Goal: Task Accomplishment & Management: Manage account settings

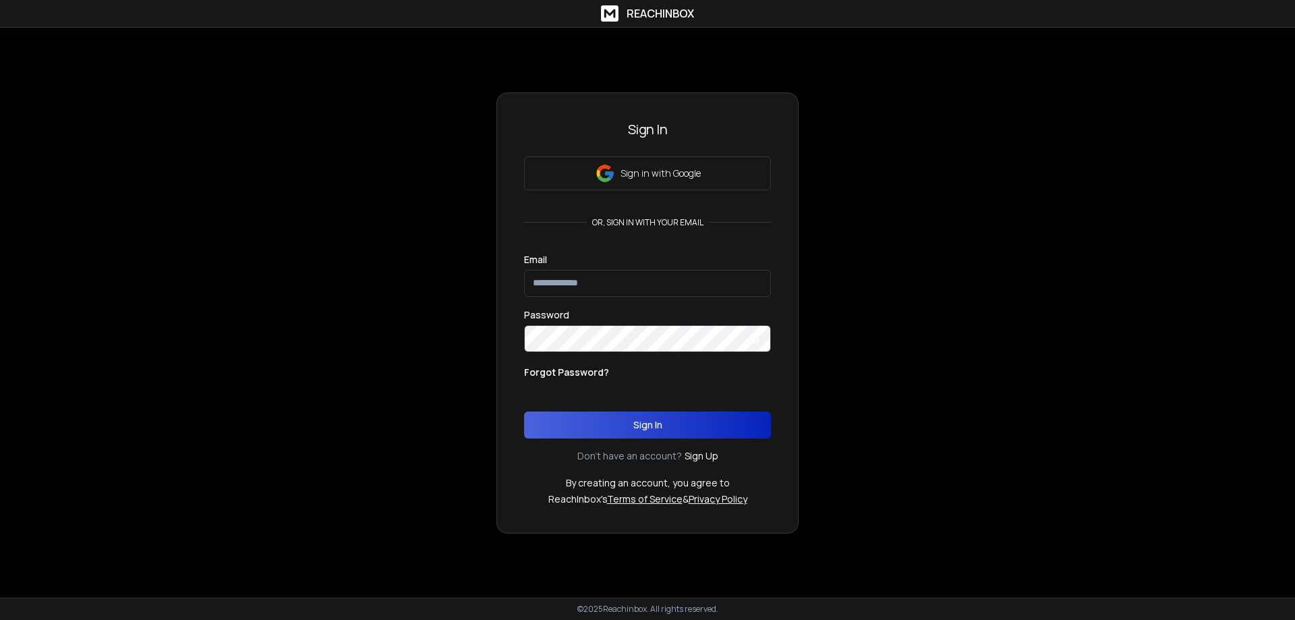
click at [616, 152] on div "Sign In" at bounding box center [647, 136] width 247 height 32
click at [610, 173] on icon at bounding box center [609, 175] width 9 height 8
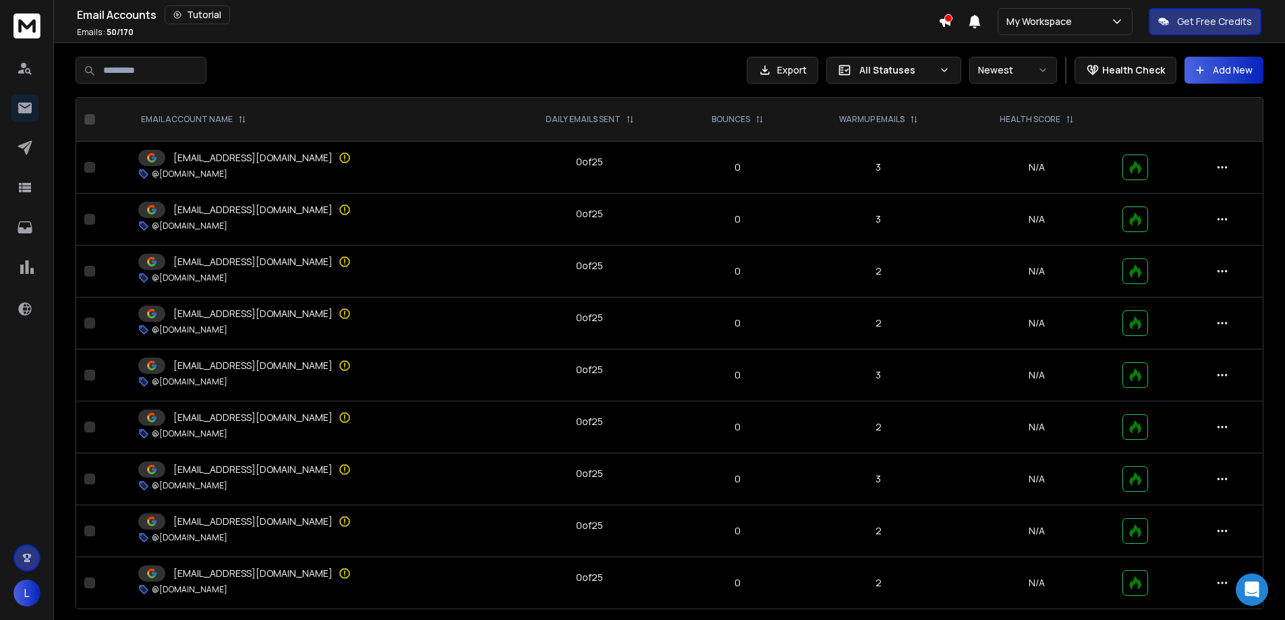
click at [887, 65] on p "All Statuses" at bounding box center [896, 69] width 74 height 13
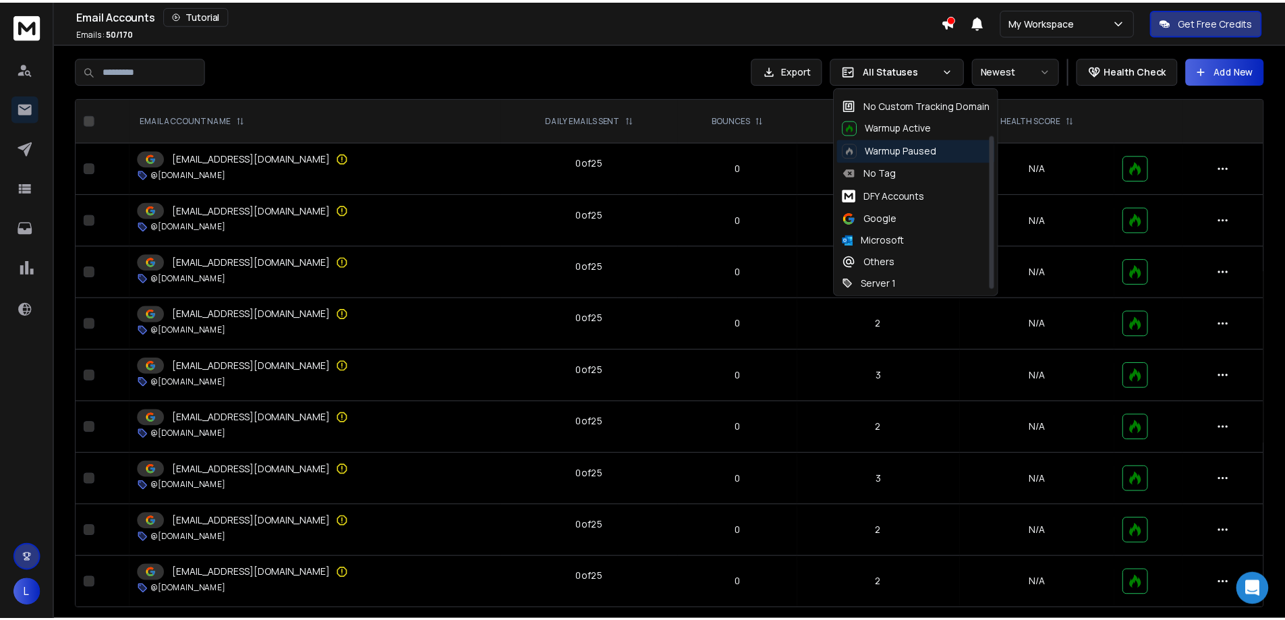
scroll to position [62, 0]
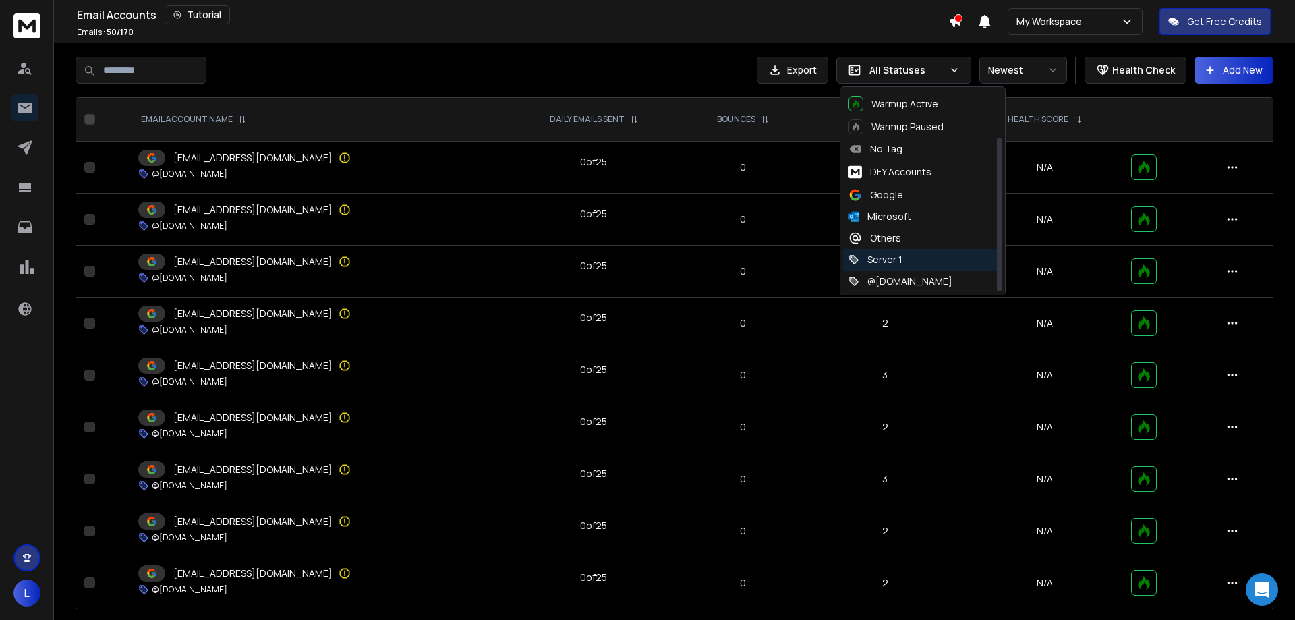
click at [900, 261] on div "Server 1" at bounding box center [876, 259] width 54 height 13
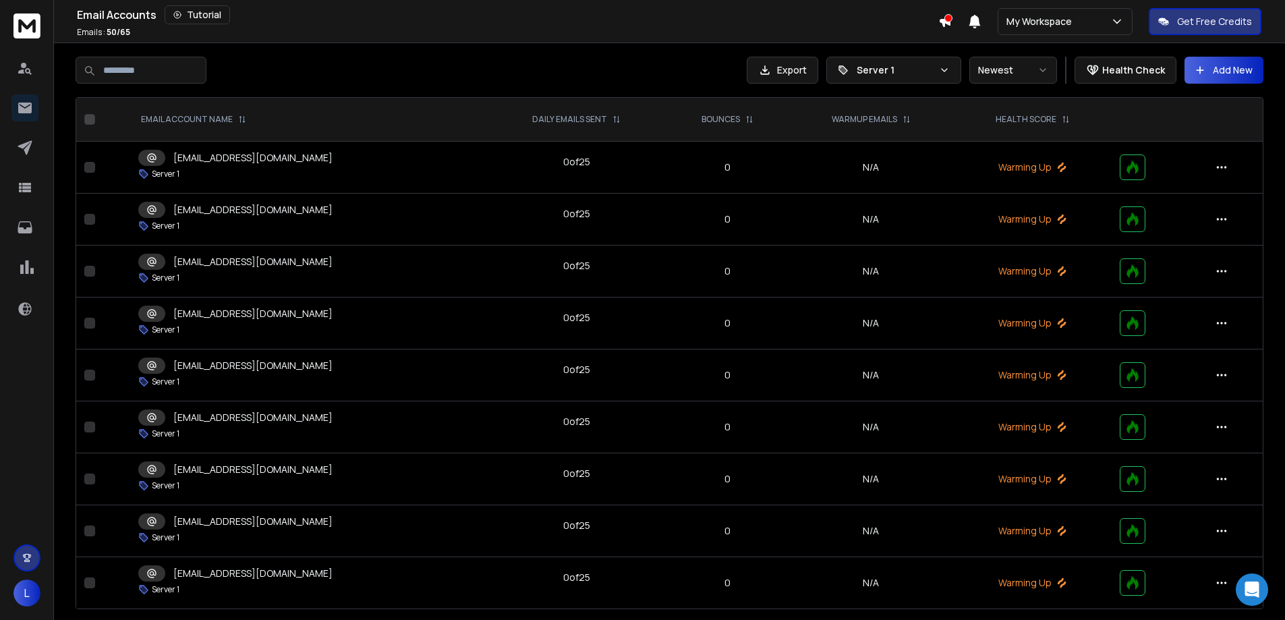
click at [319, 308] on div "crew@fasterscaling.com" at bounding box center [307, 314] width 339 height 16
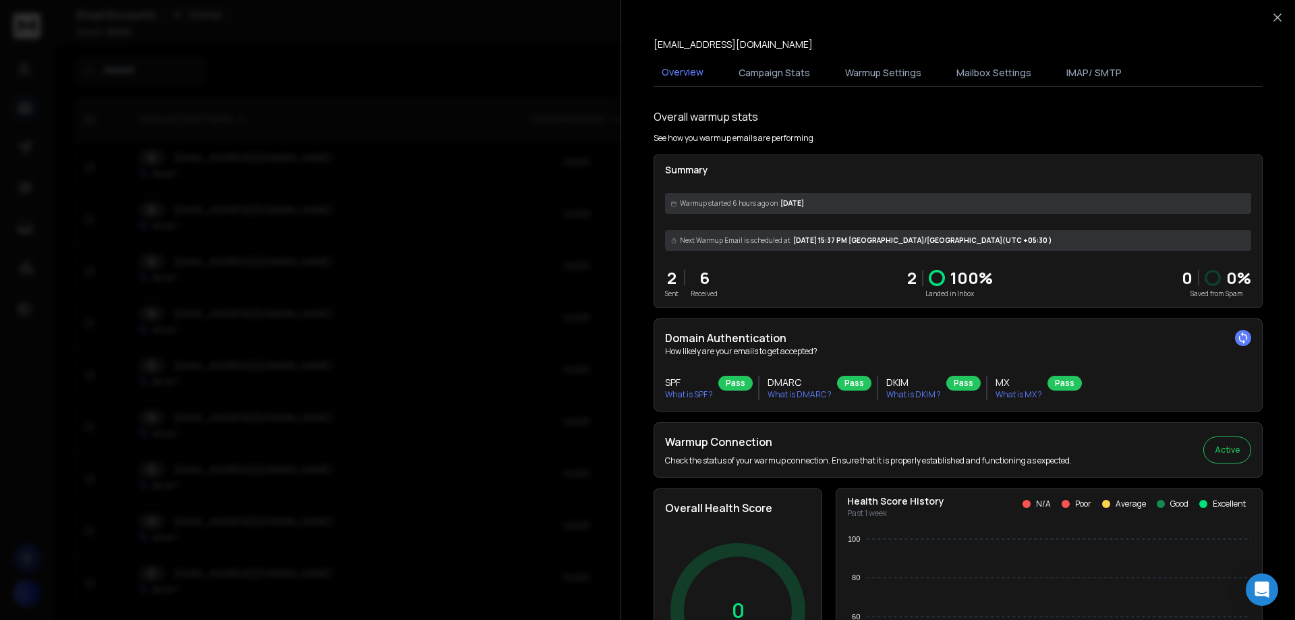
click at [591, 295] on div at bounding box center [647, 310] width 1295 height 620
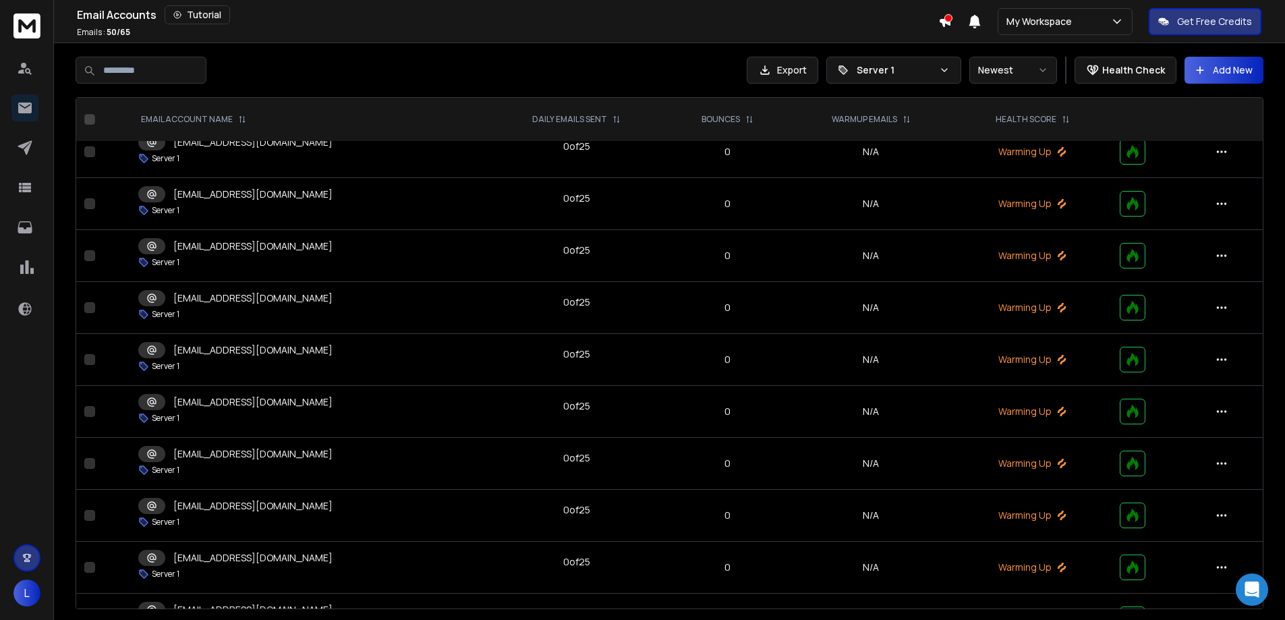
scroll to position [607, 0]
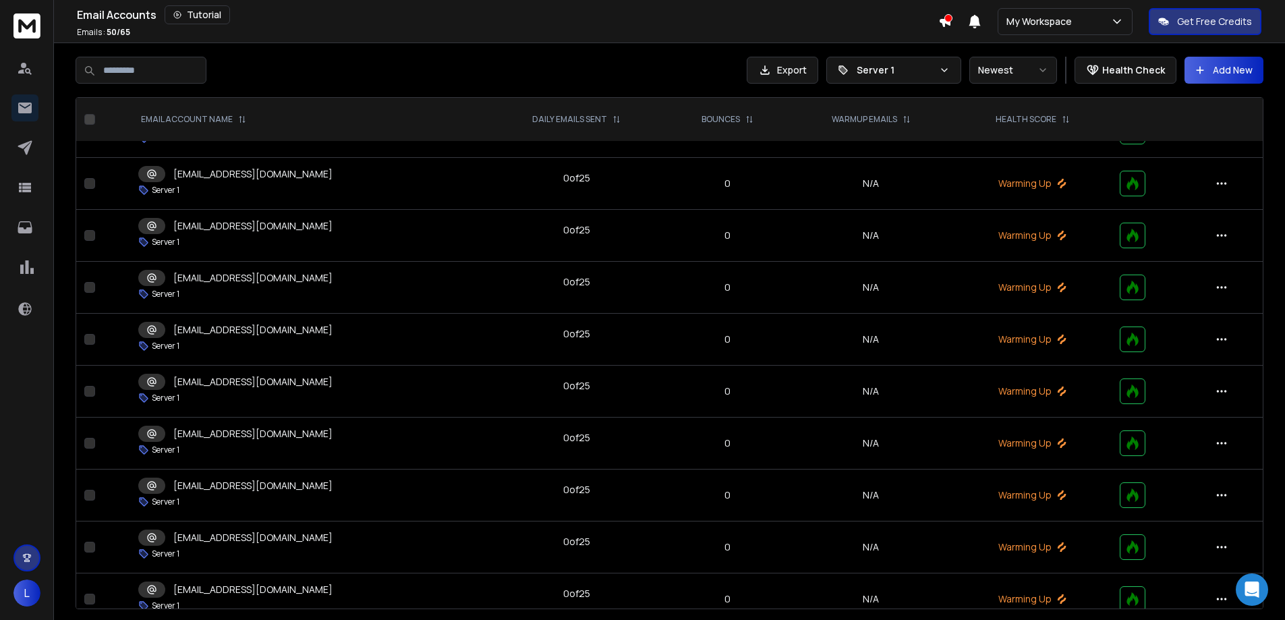
click at [554, 399] on td "0 of 25" at bounding box center [576, 383] width 181 height 35
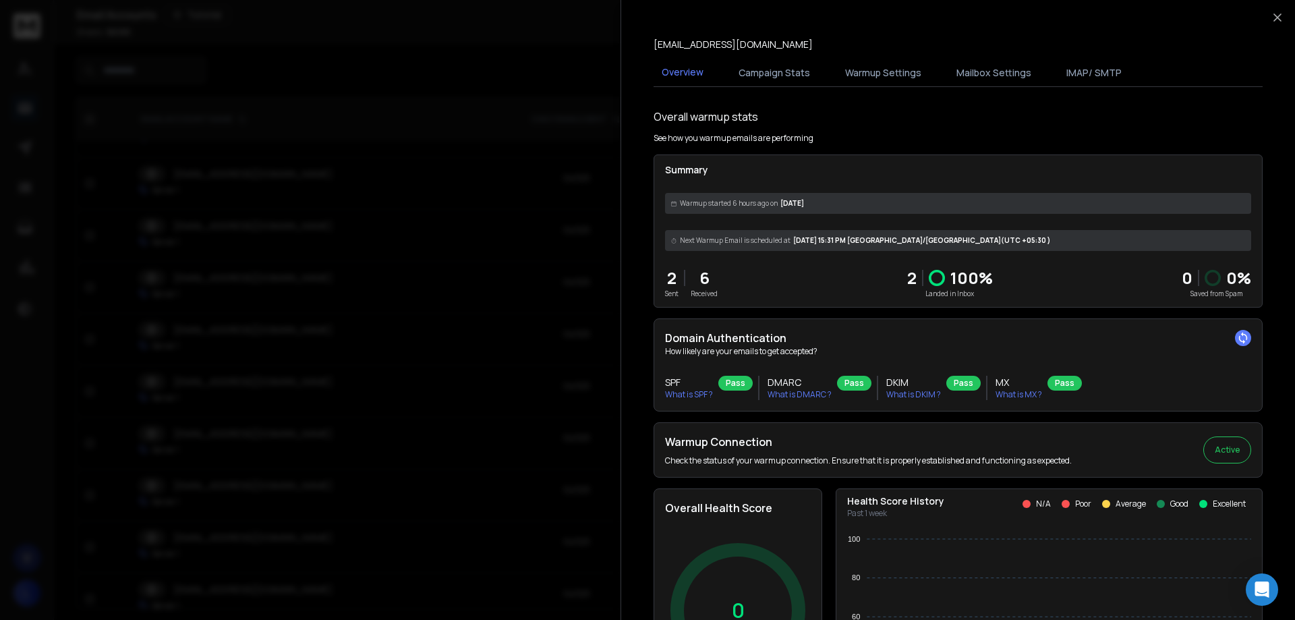
click at [550, 393] on div at bounding box center [647, 310] width 1295 height 620
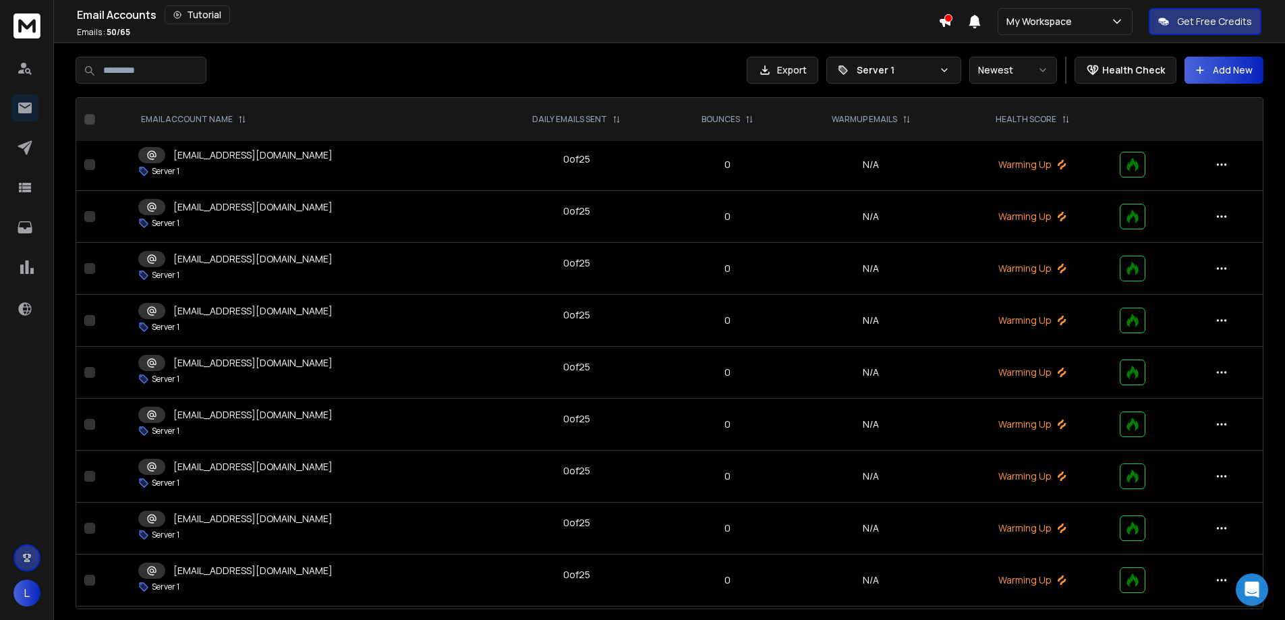
scroll to position [1214, 0]
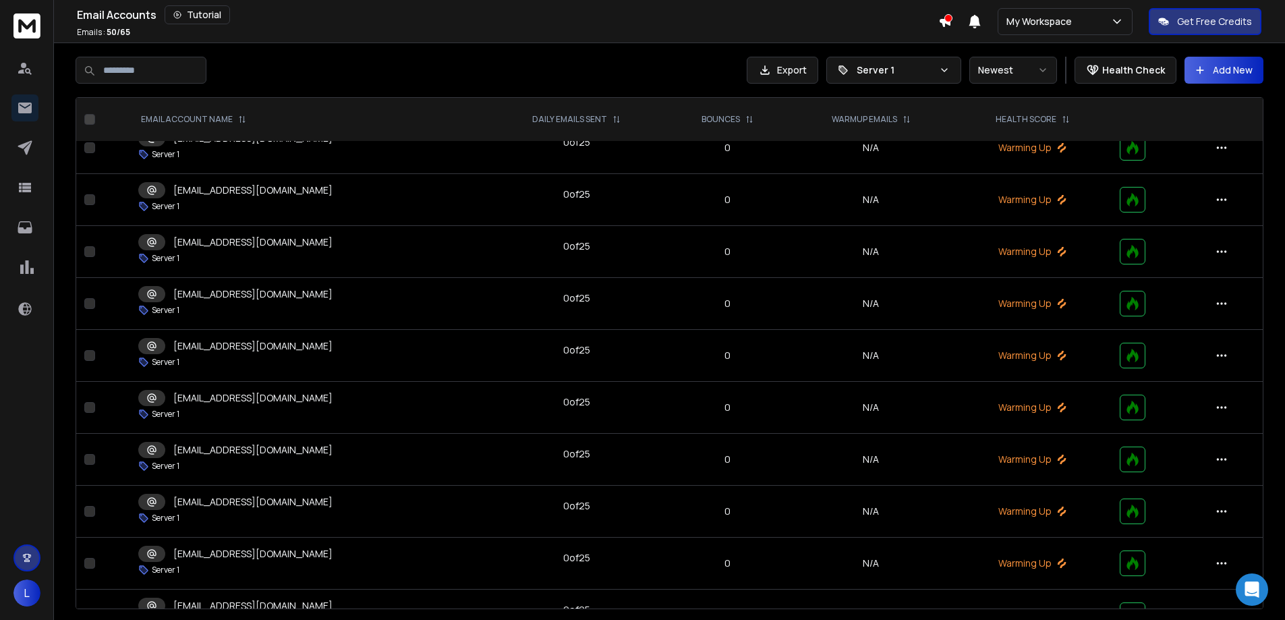
click at [432, 439] on td "allofus@getaheadtogether.com Server 1" at bounding box center [307, 460] width 355 height 52
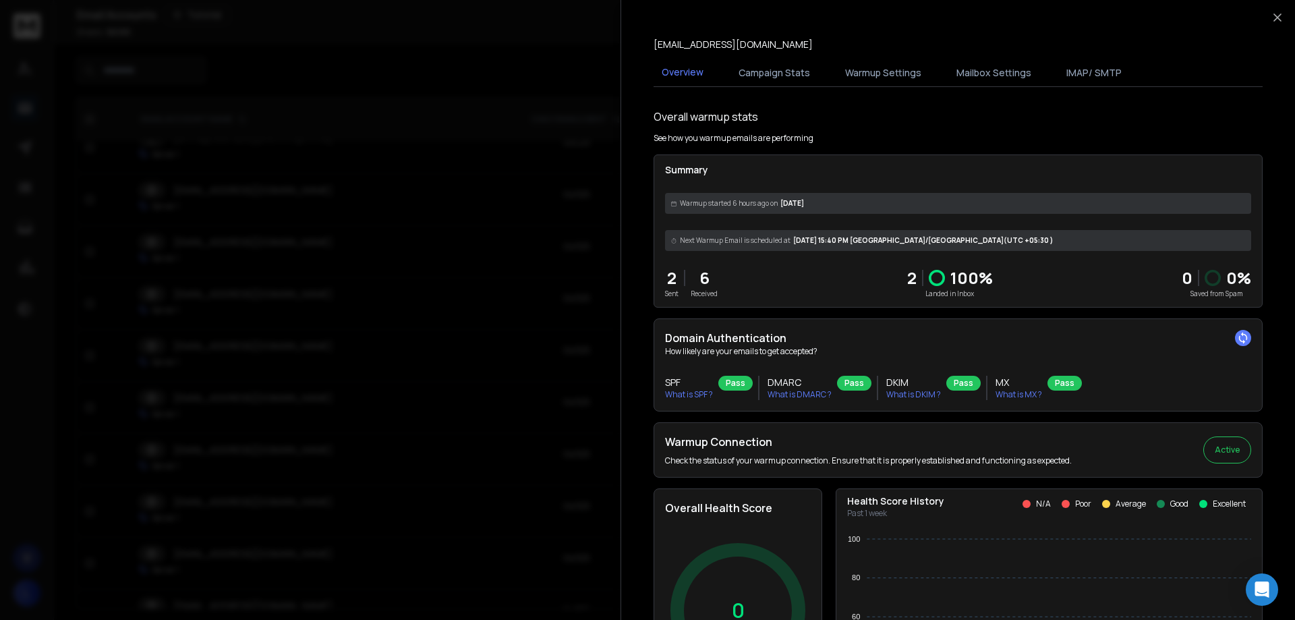
click at [430, 436] on div at bounding box center [647, 310] width 1295 height 620
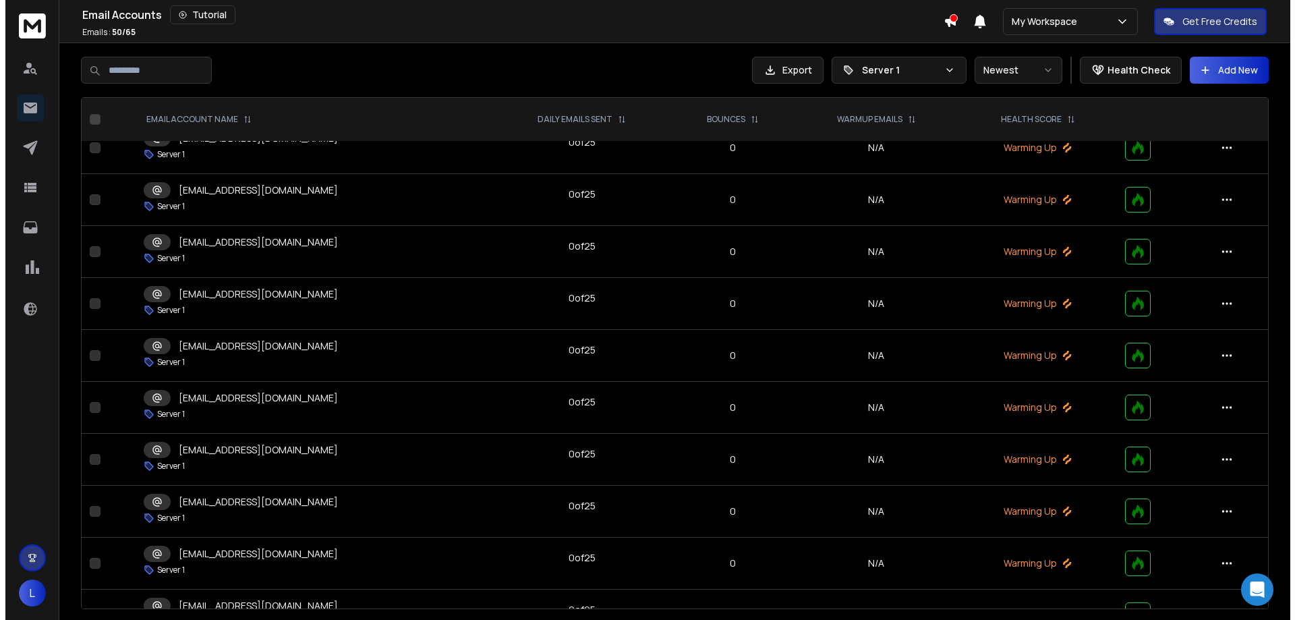
scroll to position [1821, 0]
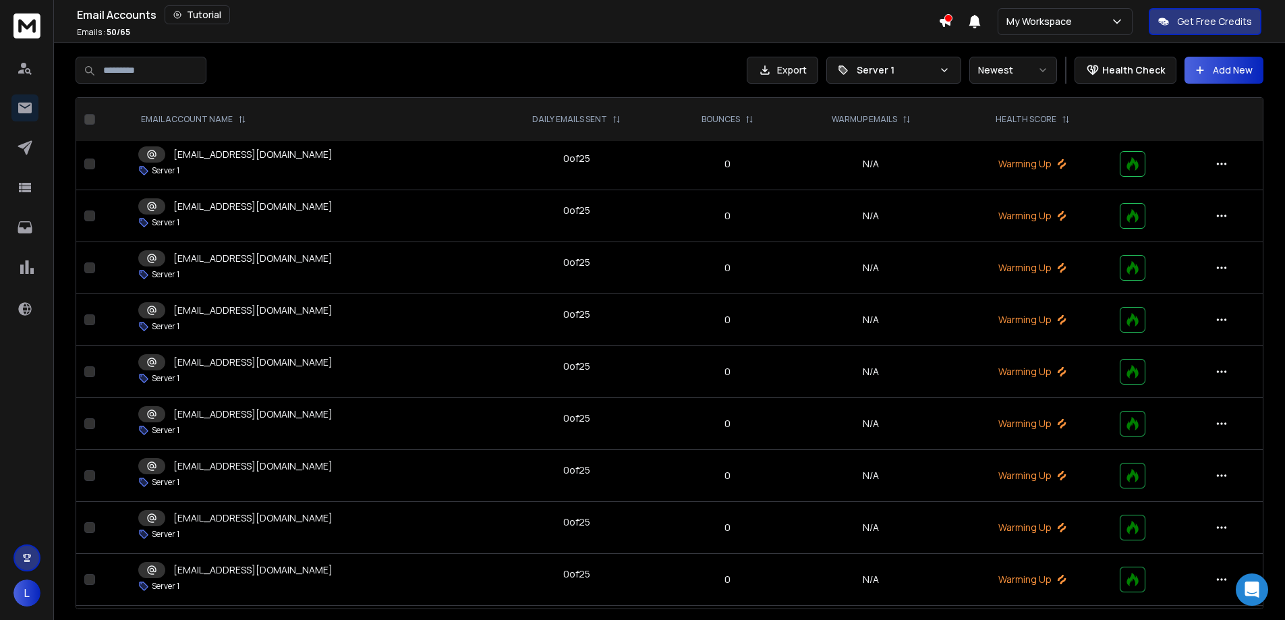
click at [430, 435] on div "Server 1" at bounding box center [307, 430] width 339 height 11
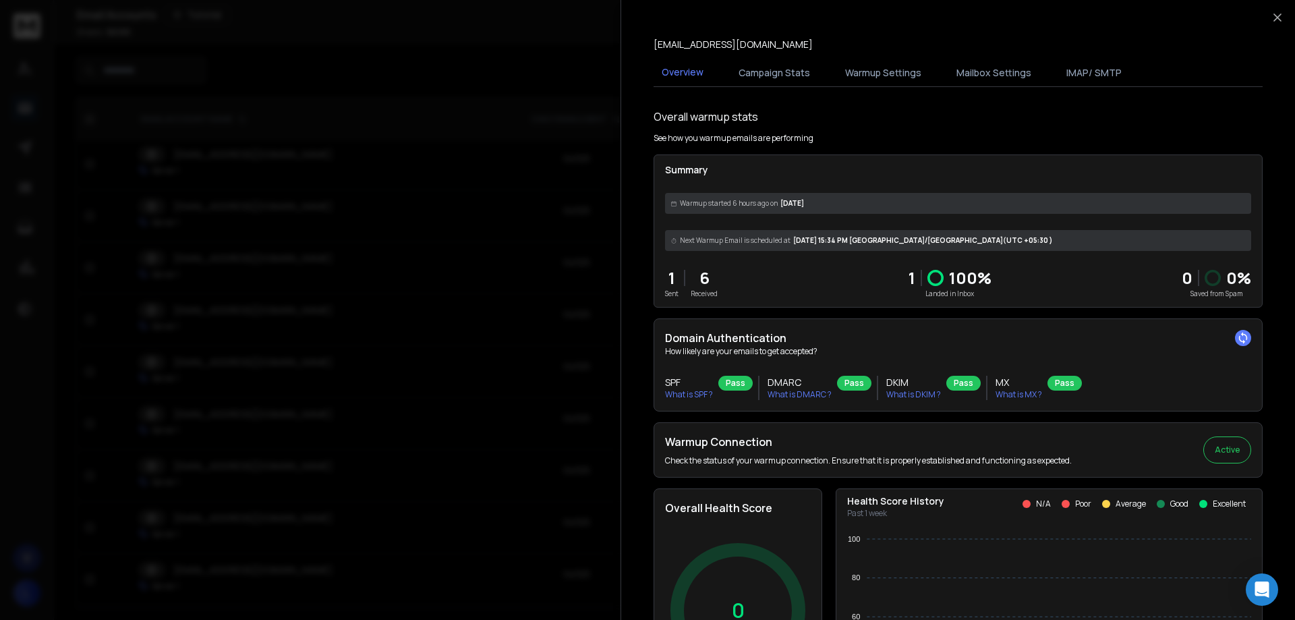
click at [434, 424] on div at bounding box center [647, 310] width 1295 height 620
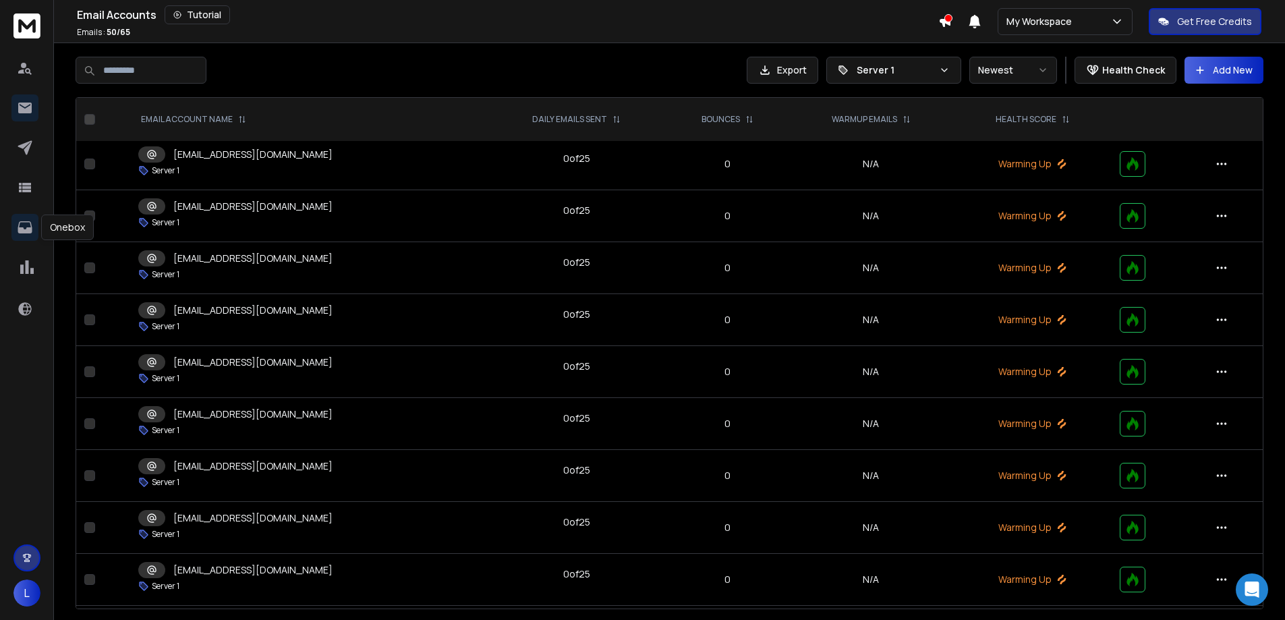
click at [25, 232] on icon at bounding box center [25, 227] width 14 height 12
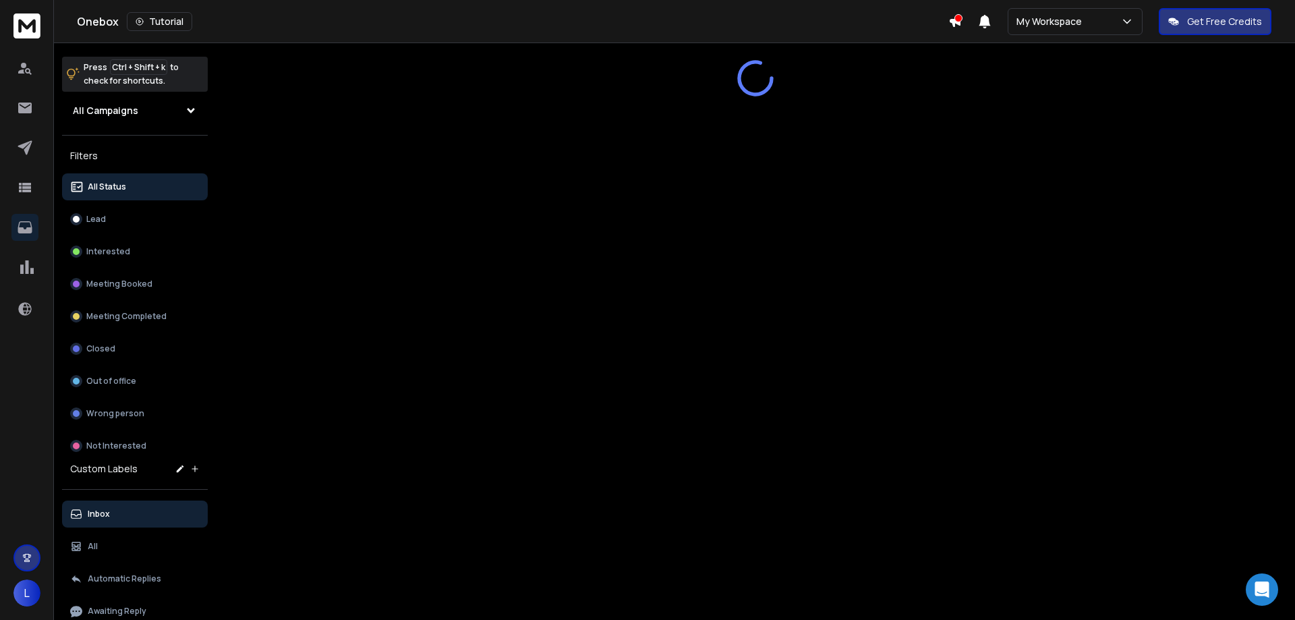
click at [120, 265] on div "All Status Lead Interested Meeting Booked Meeting Completed Closed Out of offic…" at bounding box center [135, 316] width 146 height 286
click at [120, 255] on p "Interested" at bounding box center [108, 251] width 44 height 11
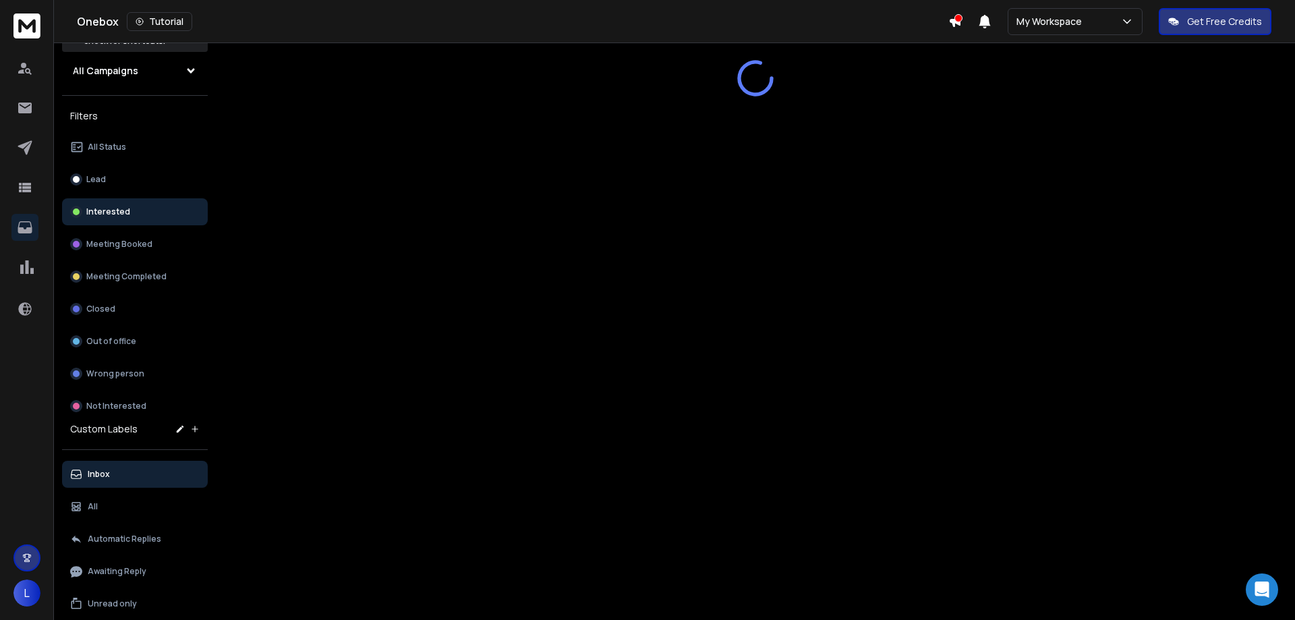
scroll to position [67, 0]
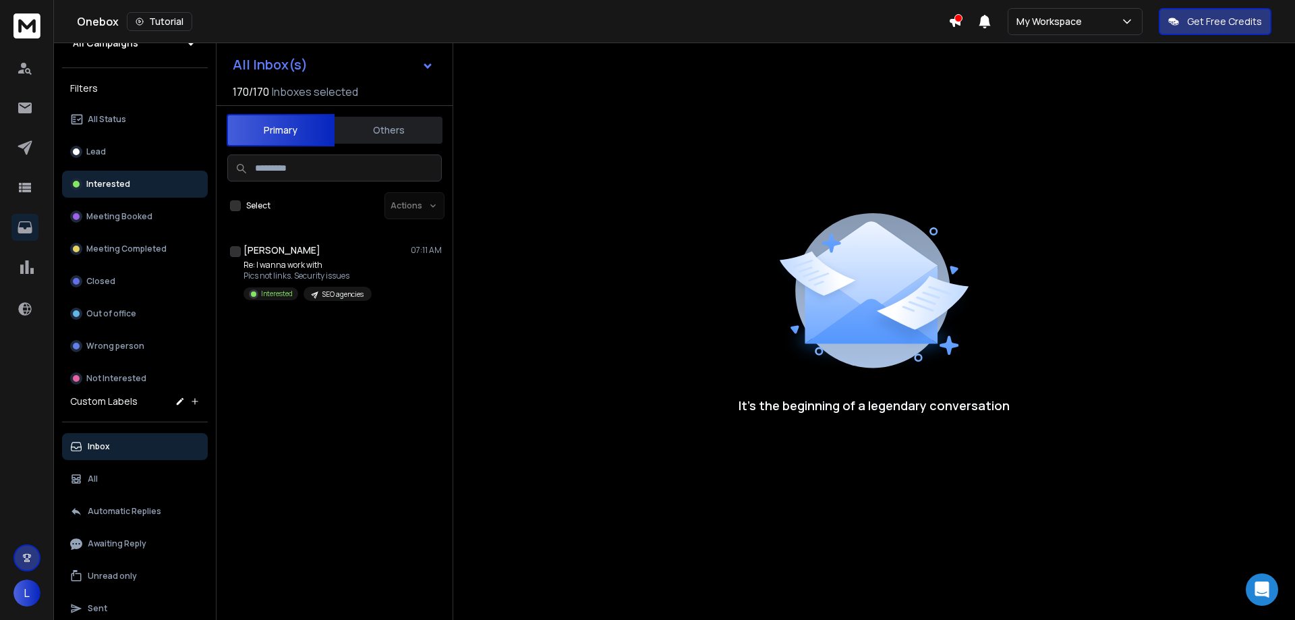
click at [384, 403] on div "All Inbox(s) 170 / 170 Inboxes selected Primary Others Select Actions Todd Duff…" at bounding box center [335, 353] width 236 height 620
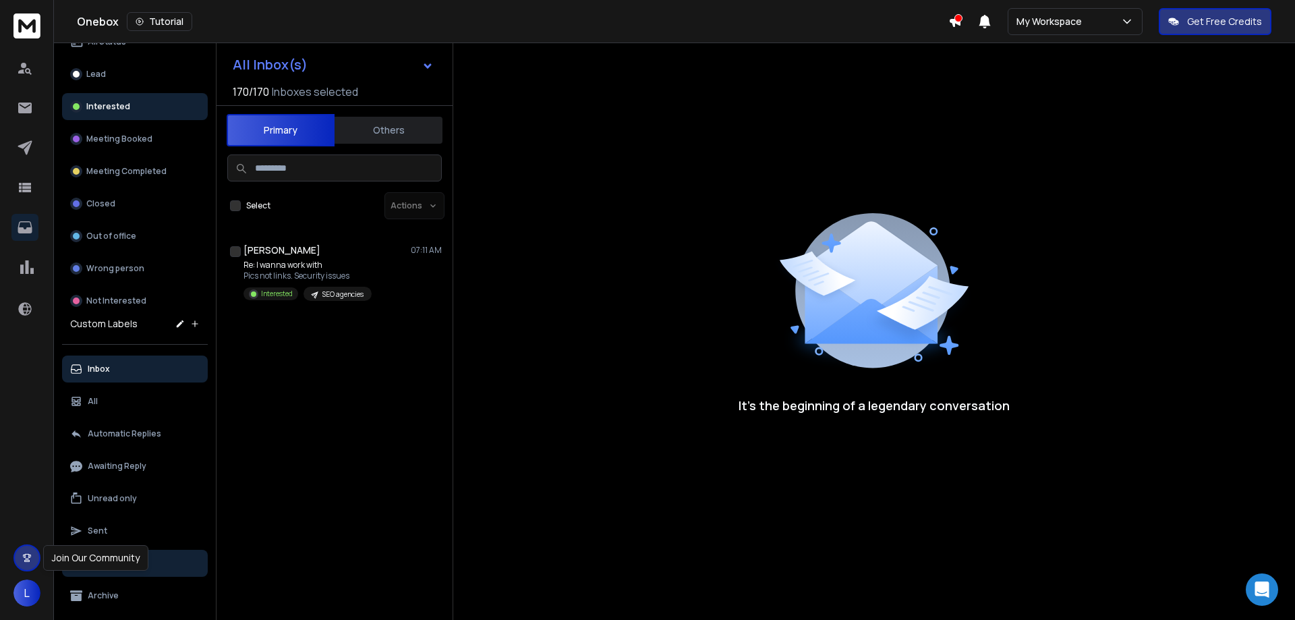
scroll to position [155, 0]
click at [22, 594] on span "L" at bounding box center [26, 592] width 27 height 27
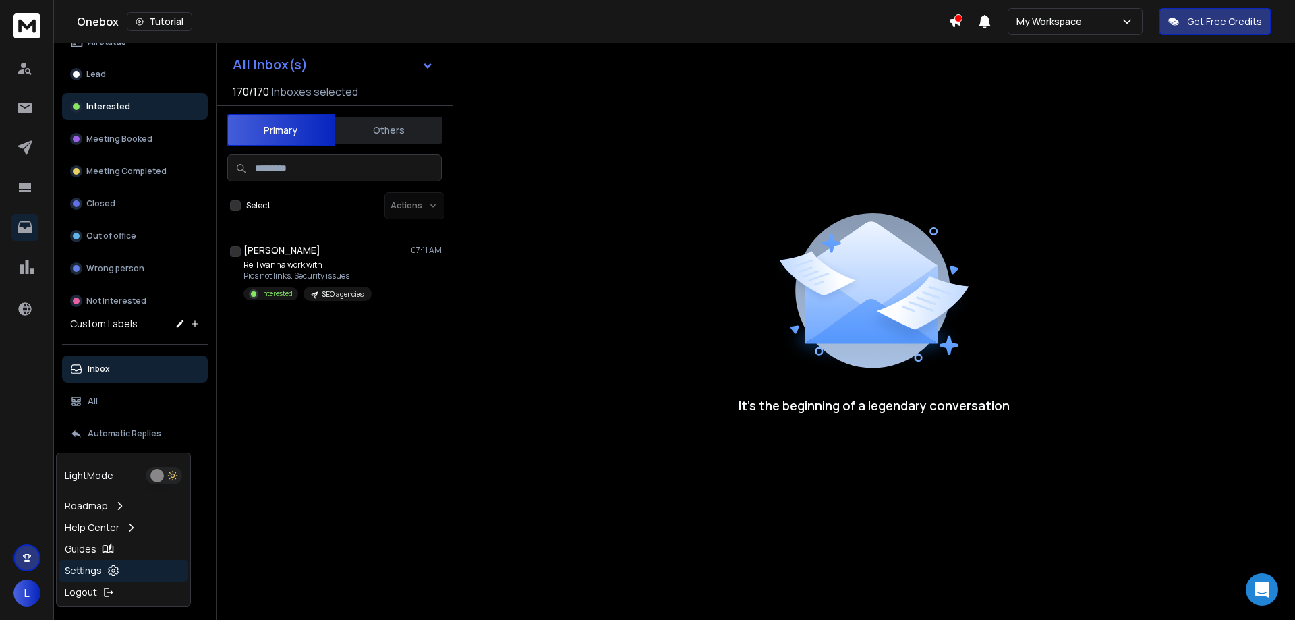
click at [96, 571] on p "Settings" at bounding box center [83, 570] width 37 height 13
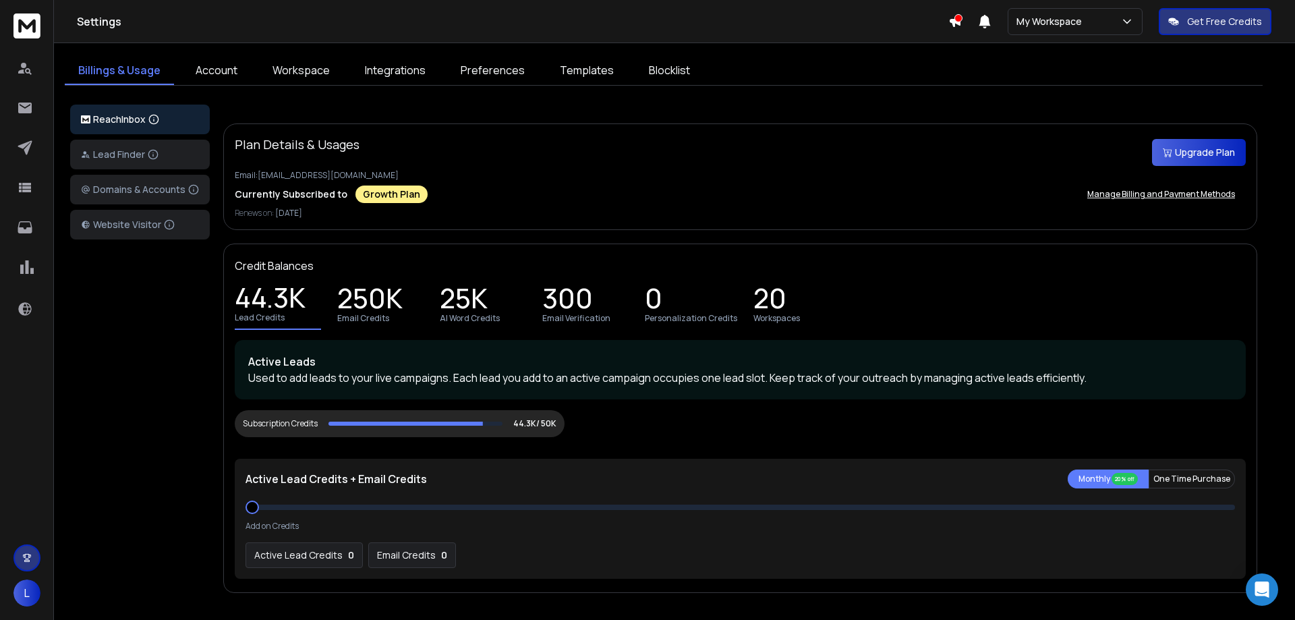
click at [172, 357] on div "ReachInbox Lead Finder Domains & Accounts Website Visitor Plan Details & Usages…" at bounding box center [663, 350] width 1187 height 491
click at [409, 59] on link "Integrations" at bounding box center [395, 71] width 88 height 28
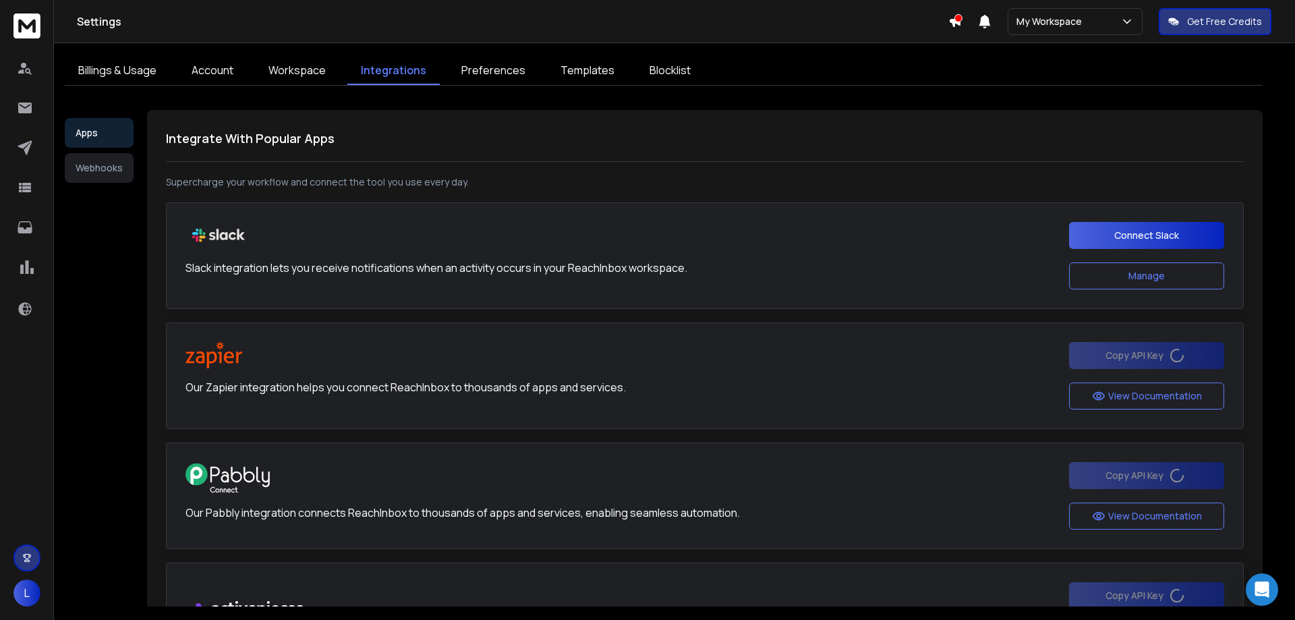
scroll to position [208, 0]
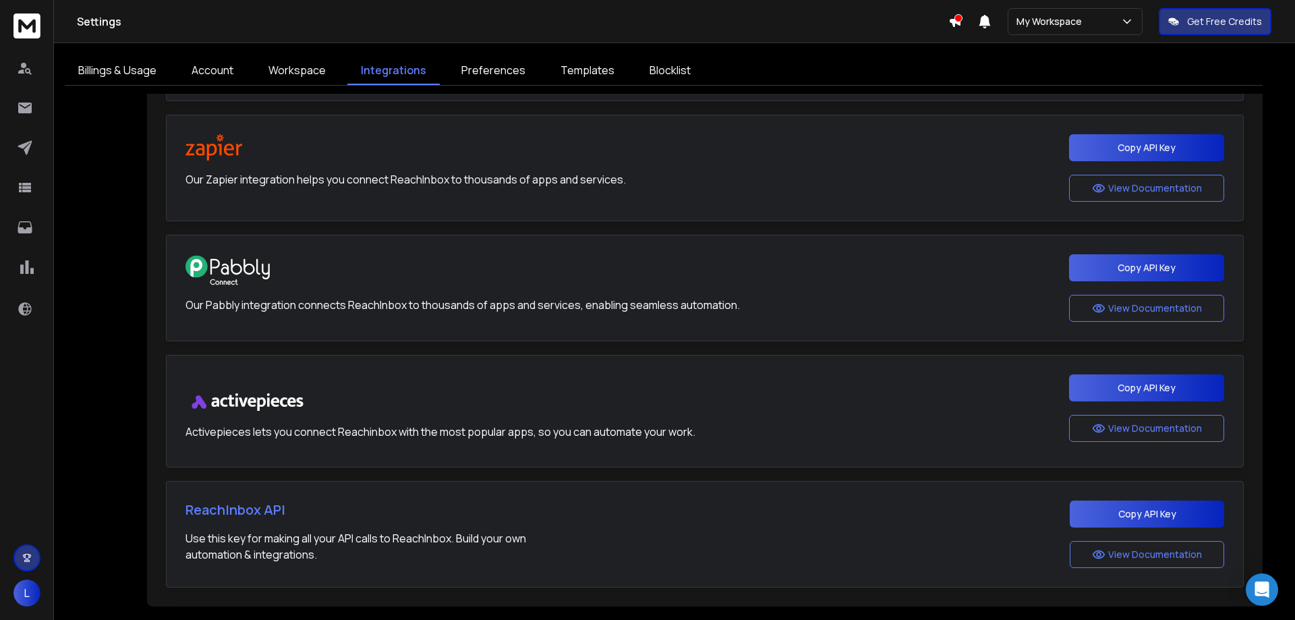
click at [136, 391] on div "Apps Webhooks Integrate With Popular Apps Supercharge your workflow and connect…" at bounding box center [664, 252] width 1198 height 710
drag, startPoint x: 250, startPoint y: 540, endPoint x: 346, endPoint y: 524, distance: 97.1
click at [346, 524] on div "ReachInbox API Use this key for making all your API calls to ReachInbox. Build …" at bounding box center [355, 531] width 341 height 62
drag, startPoint x: 409, startPoint y: 529, endPoint x: 472, endPoint y: 530, distance: 62.7
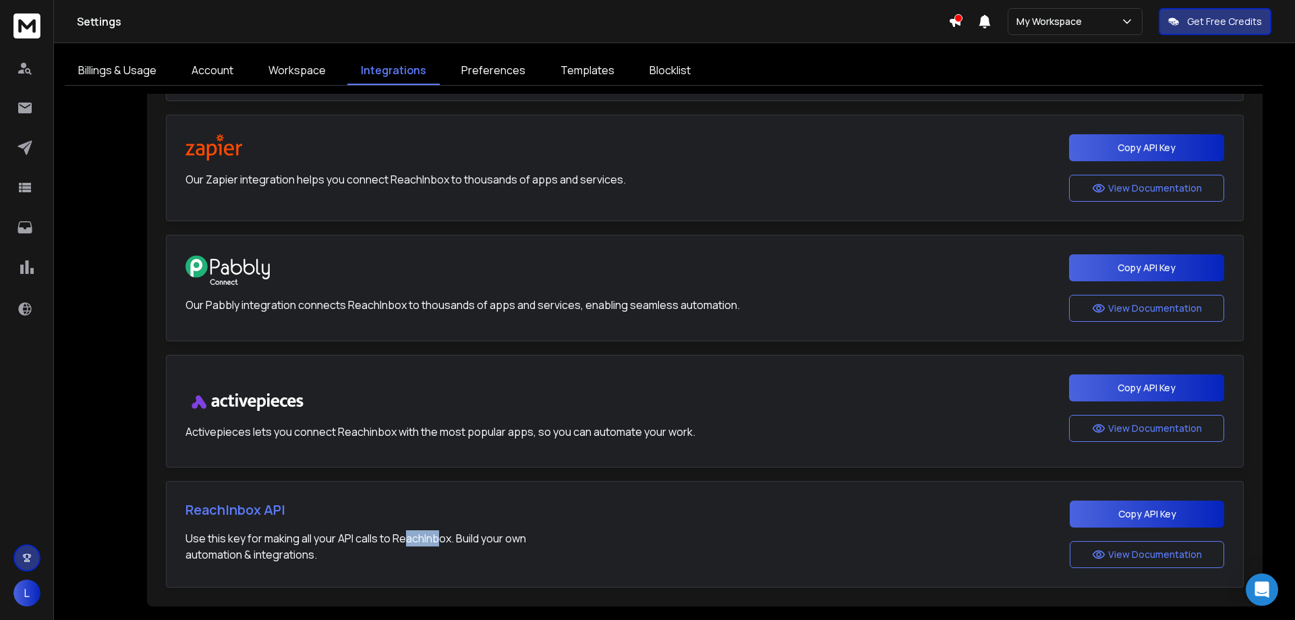
click at [453, 530] on div "ReachInbox API Use this key for making all your API calls to ReachInbox. Build …" at bounding box center [355, 531] width 341 height 62
click at [472, 530] on p "Use this key for making all your API calls to ReachInbox. Build your own automa…" at bounding box center [355, 546] width 341 height 32
click at [1084, 548] on button "View Documentation" at bounding box center [1147, 554] width 154 height 27
click at [1097, 515] on button "Copy API Key" at bounding box center [1147, 513] width 154 height 27
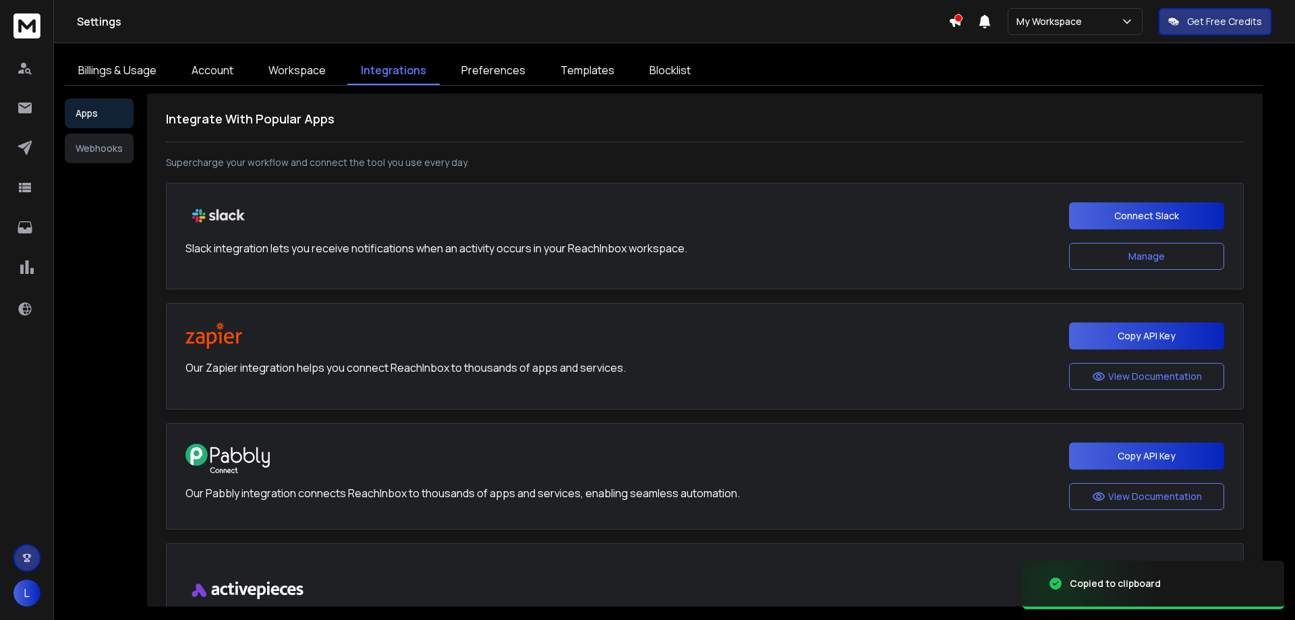
scroll to position [0, 0]
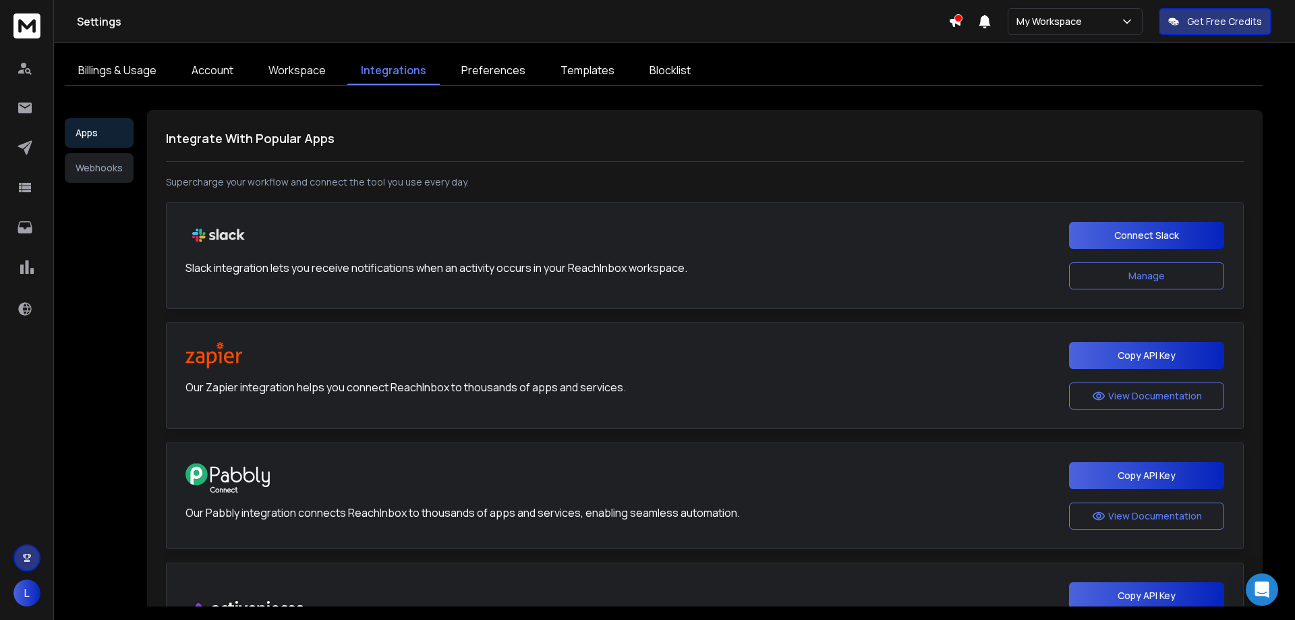
click at [100, 154] on button "Webhooks" at bounding box center [99, 168] width 69 height 30
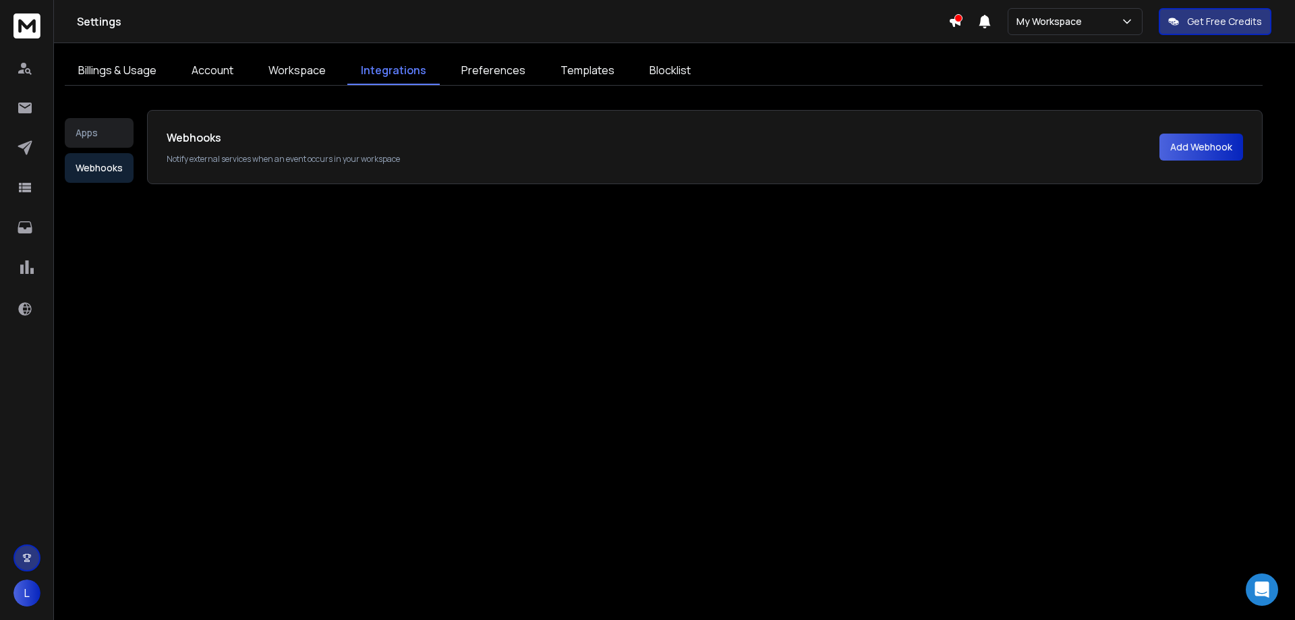
click at [1173, 150] on button "Add Webhook" at bounding box center [1201, 147] width 84 height 27
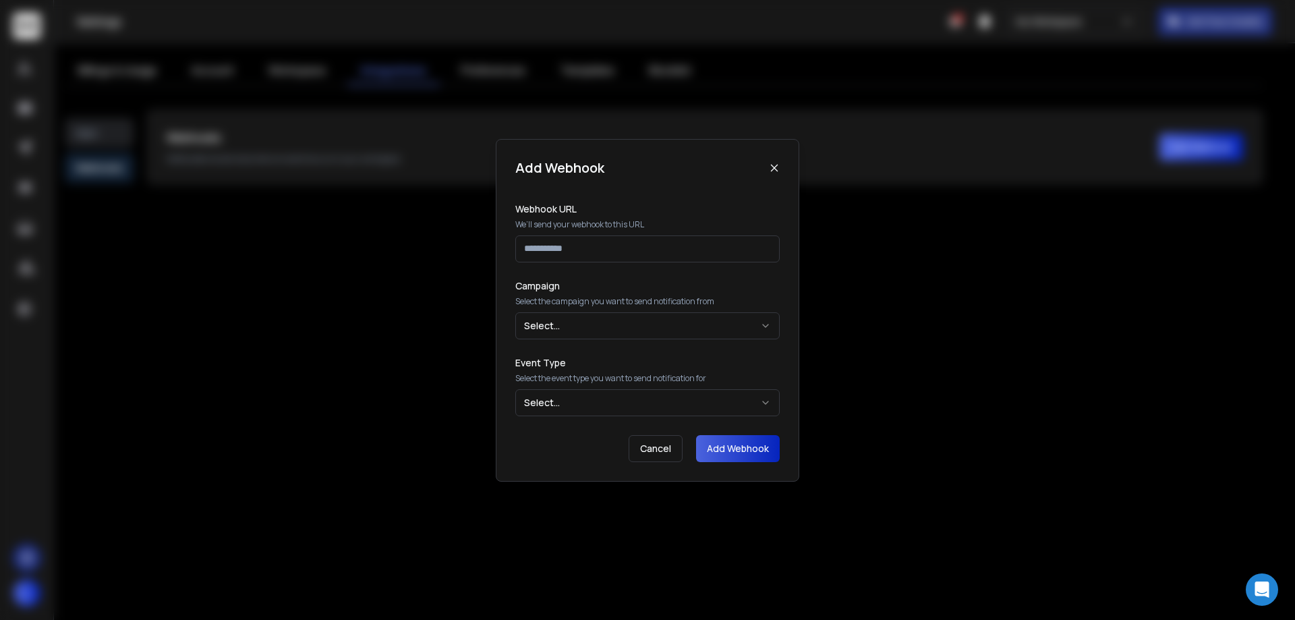
click at [581, 252] on input at bounding box center [647, 248] width 264 height 27
click at [585, 229] on p "We’ll send your webhook to this URL" at bounding box center [647, 224] width 264 height 11
click at [590, 334] on button "Select..." at bounding box center [647, 325] width 264 height 27
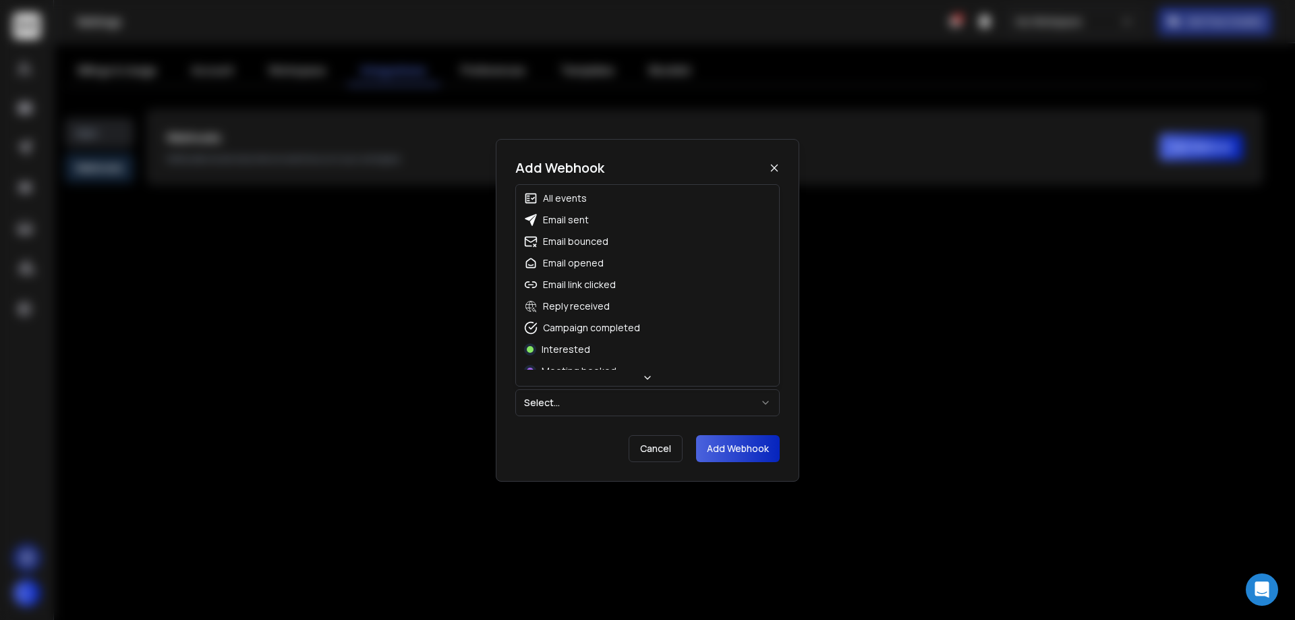
click at [558, 403] on button "Select..." at bounding box center [647, 402] width 264 height 27
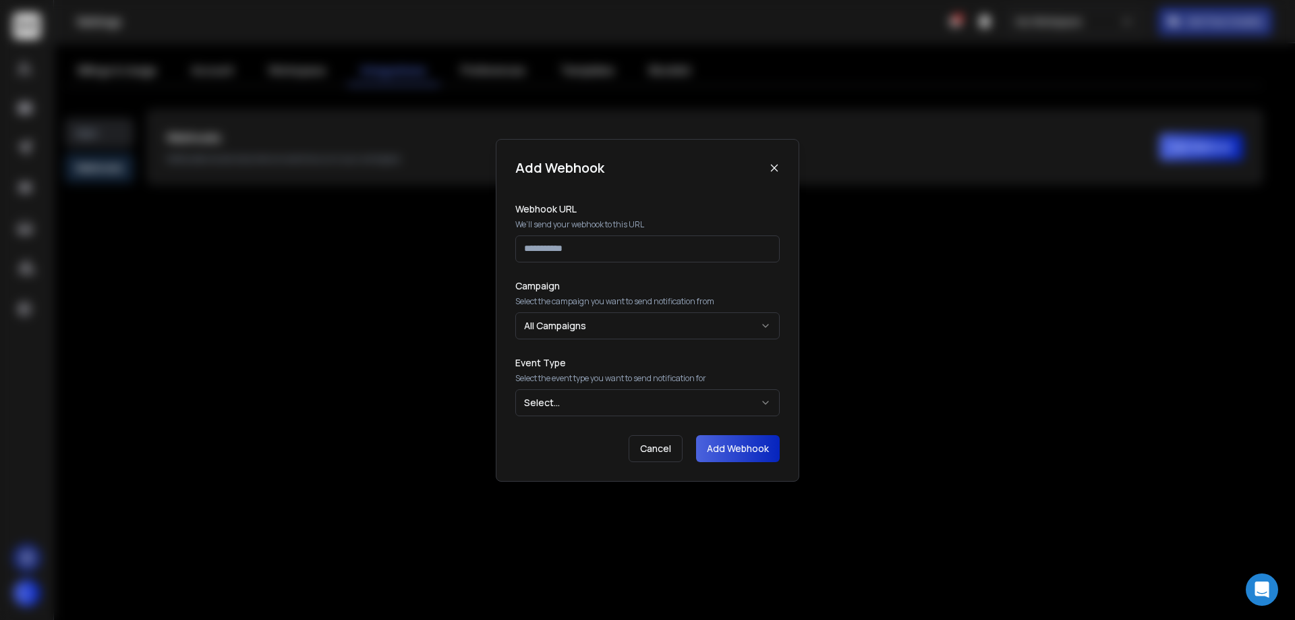
click at [540, 432] on div "**********" at bounding box center [647, 333] width 264 height 258
click at [566, 364] on label "Event Type" at bounding box center [647, 362] width 264 height 9
click at [583, 357] on div "**********" at bounding box center [647, 333] width 264 height 258
click at [593, 407] on button "Select..." at bounding box center [647, 402] width 264 height 27
click at [556, 431] on div "**********" at bounding box center [647, 333] width 264 height 258
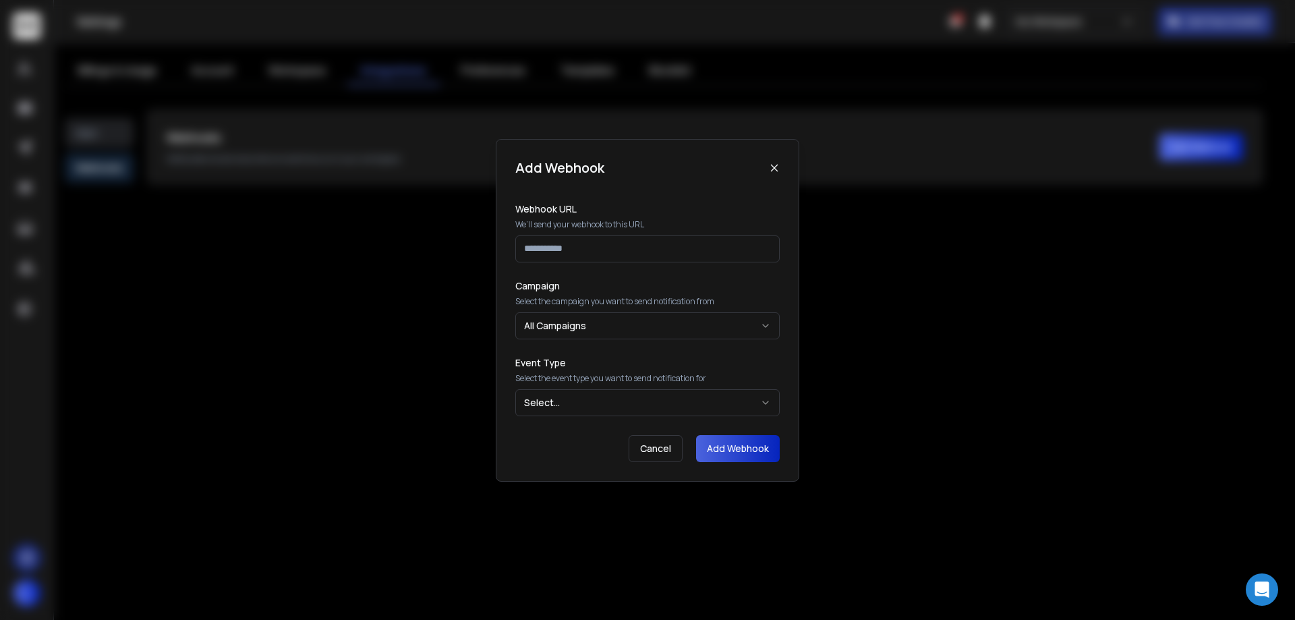
click at [566, 398] on button "Select..." at bounding box center [647, 402] width 264 height 27
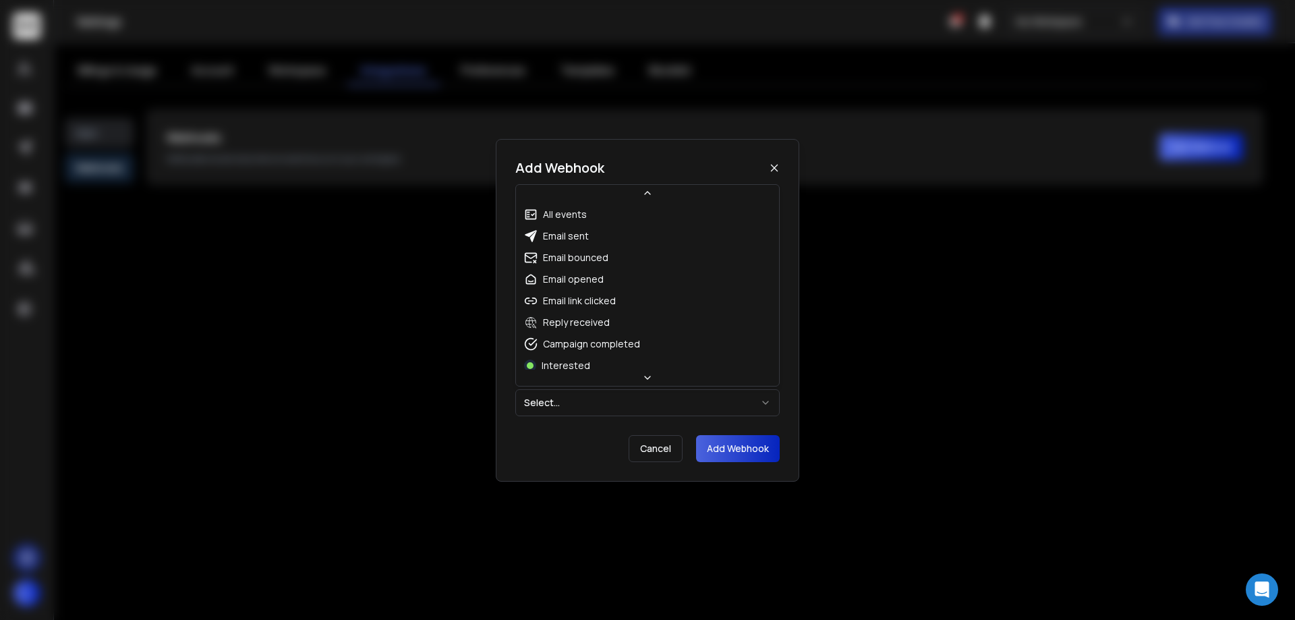
scroll to position [67, 0]
select select "**********"
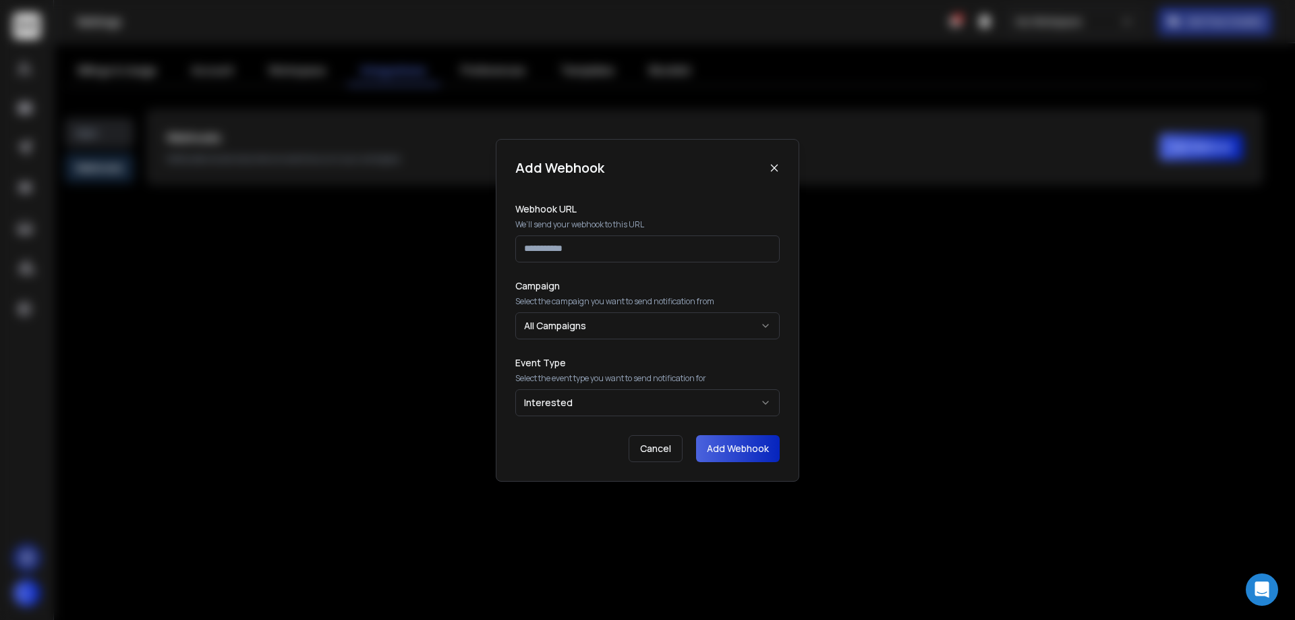
click at [775, 169] on icon at bounding box center [774, 168] width 11 height 11
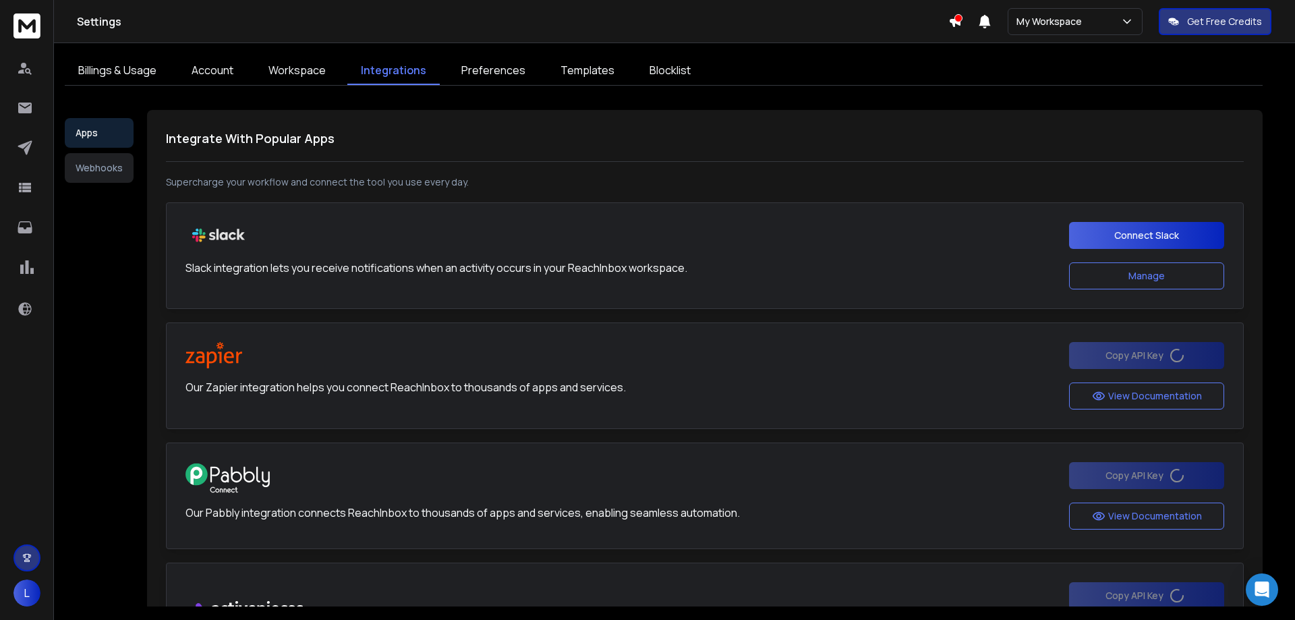
click at [111, 124] on button "Apps" at bounding box center [99, 133] width 69 height 30
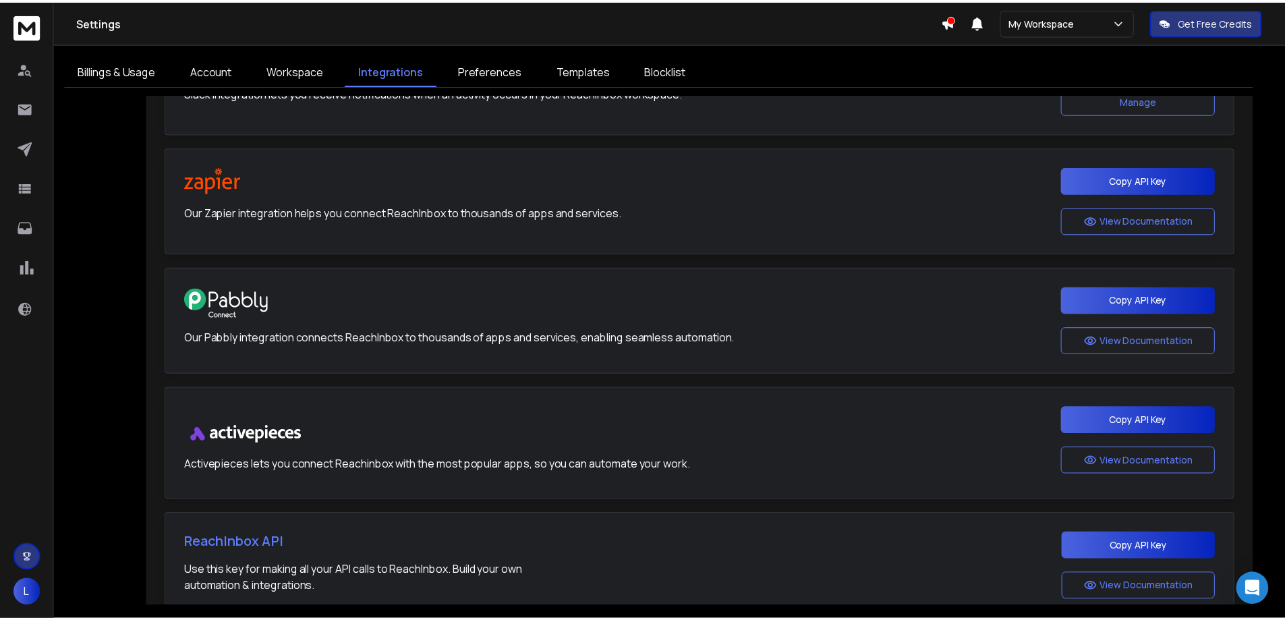
scroll to position [202, 0]
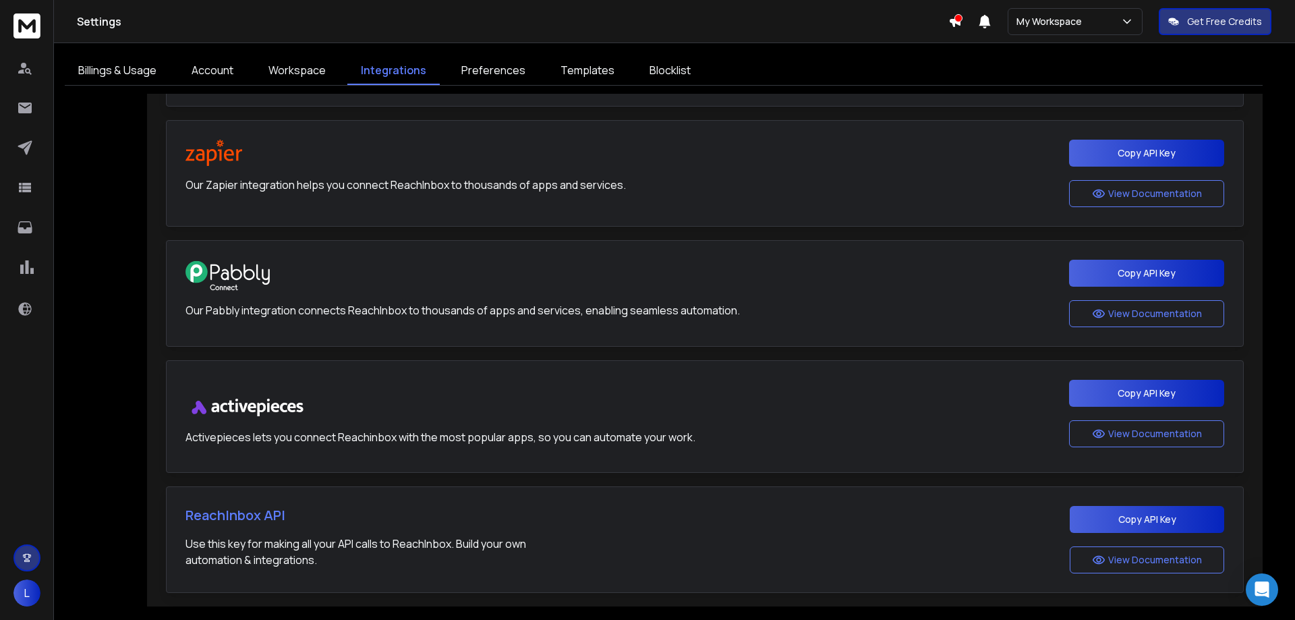
drag, startPoint x: 217, startPoint y: 407, endPoint x: 384, endPoint y: 407, distance: 167.3
click at [364, 407] on icon at bounding box center [345, 385] width 320 height 65
drag, startPoint x: 414, startPoint y: 407, endPoint x: 218, endPoint y: 378, distance: 198.5
click at [218, 378] on icon at bounding box center [345, 385] width 320 height 65
click at [231, 366] on icon at bounding box center [345, 385] width 320 height 65
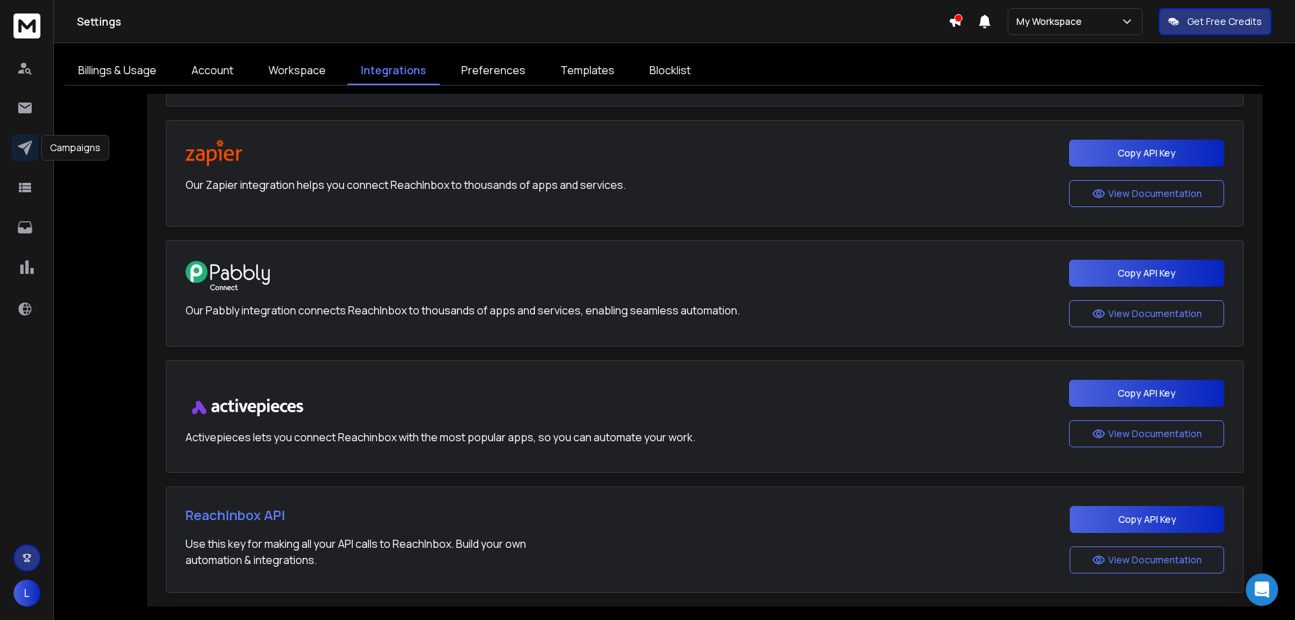
click at [20, 147] on icon at bounding box center [25, 148] width 14 height 14
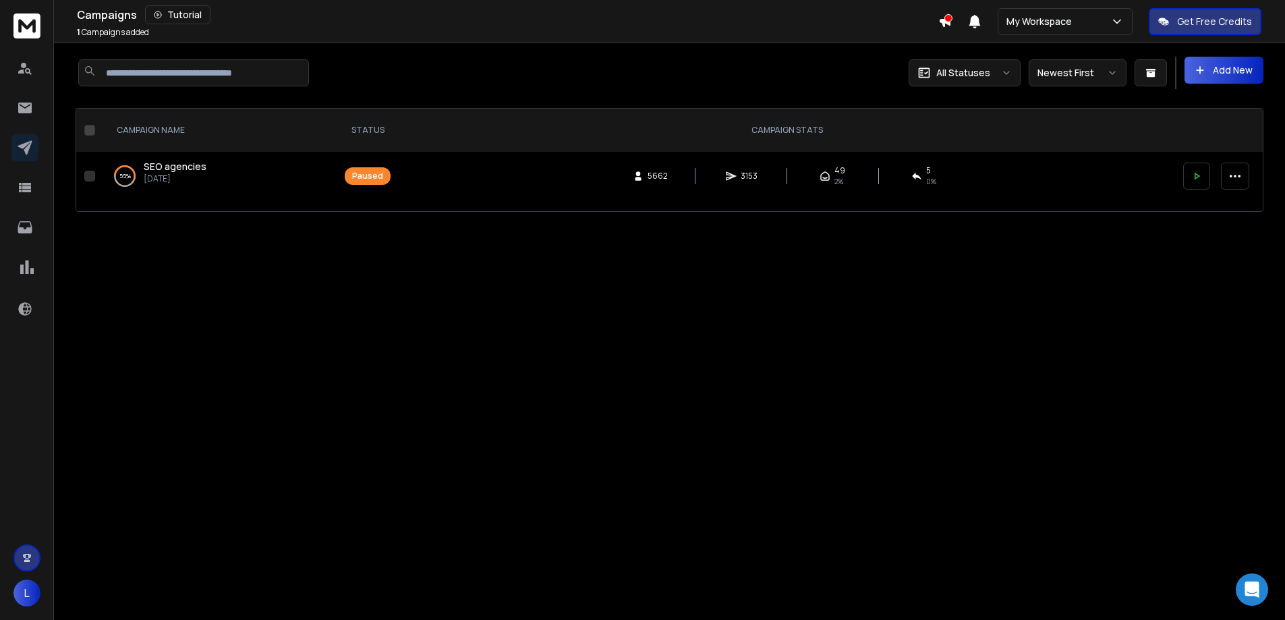
click at [683, 271] on div "Campaigns 1 Campaigns Added All Statuses Newest First Add New CAMPAIGN NAME STA…" at bounding box center [670, 367] width 1188 height 620
